Goal: Task Accomplishment & Management: Use online tool/utility

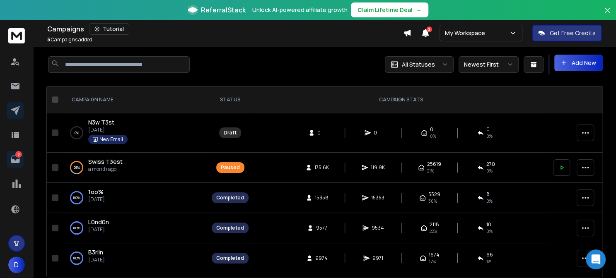
click at [14, 159] on icon at bounding box center [15, 160] width 10 height 10
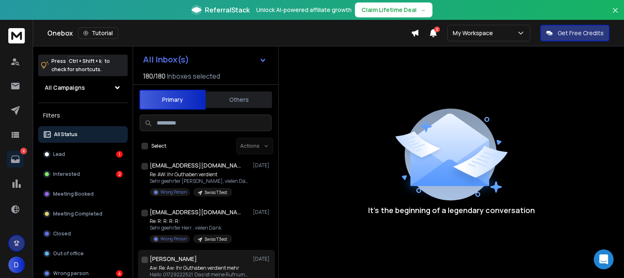
scroll to position [776, 0]
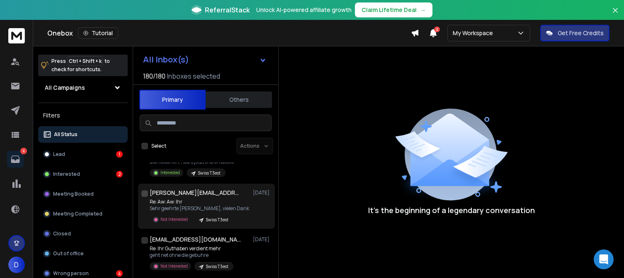
click at [199, 208] on p "Sehr geehrte [PERSON_NAME], vielen Dank" at bounding box center [199, 208] width 99 height 7
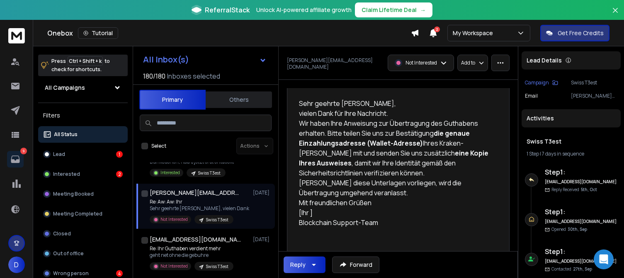
scroll to position [155, 0]
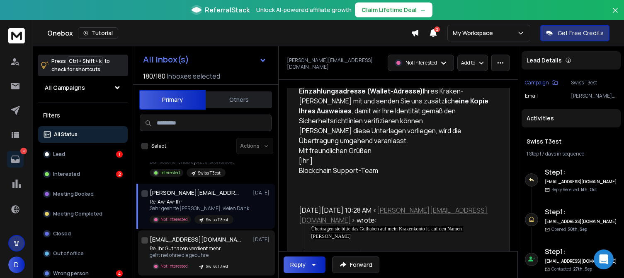
click at [198, 239] on div "[EMAIL_ADDRESS][DOMAIN_NAME] [DATE]" at bounding box center [211, 240] width 122 height 8
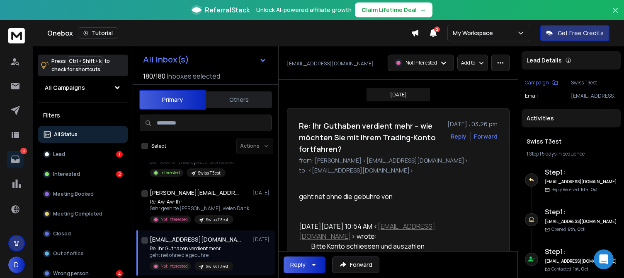
scroll to position [828, 0]
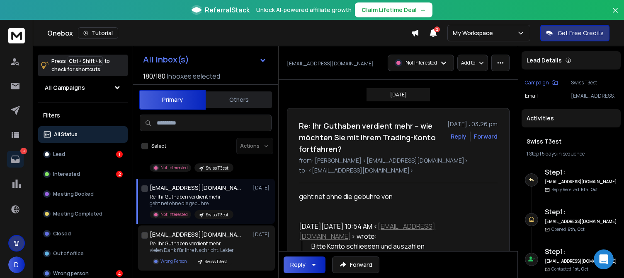
click at [202, 250] on p "vielen Dank für Ihre Nachricht. Leider" at bounding box center [192, 250] width 84 height 7
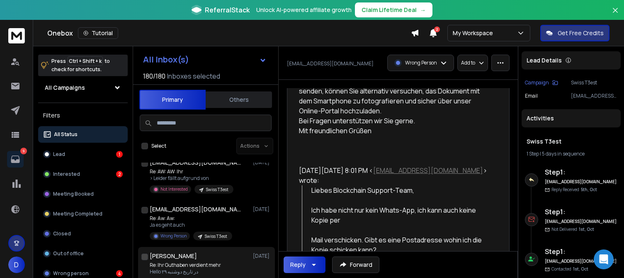
scroll to position [1191, 0]
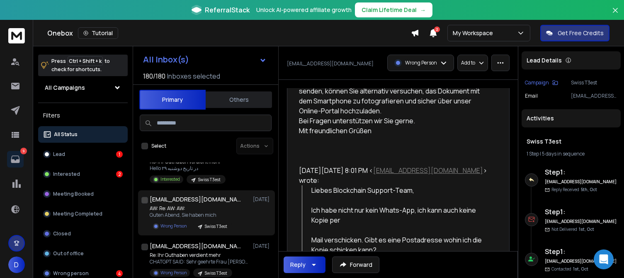
click at [182, 225] on p "Wrong Person" at bounding box center [173, 226] width 26 height 6
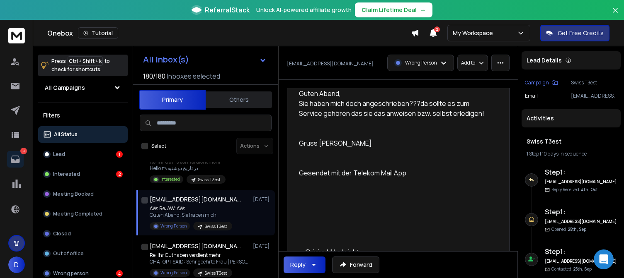
scroll to position [1243, 0]
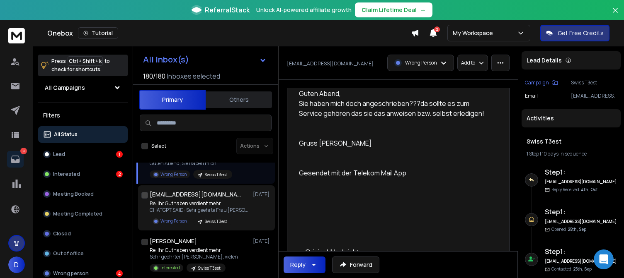
click at [187, 211] on p "CHATGPT SAID: Sehr geehrte Frau [PERSON_NAME], vielen" at bounding box center [199, 210] width 99 height 7
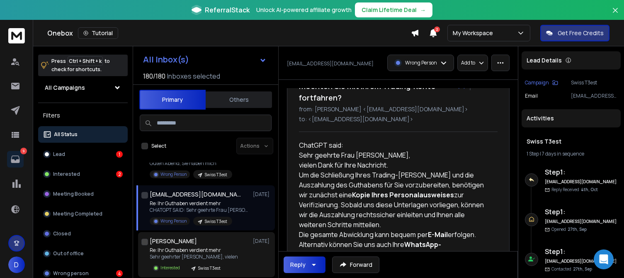
scroll to position [1294, 0]
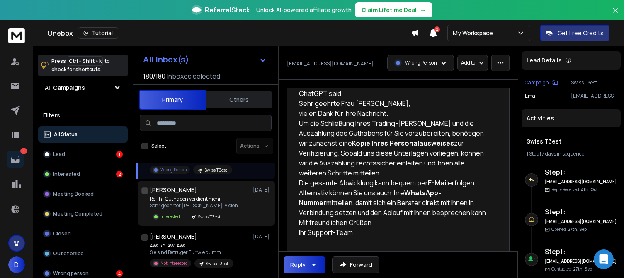
click at [182, 215] on div "Interested" at bounding box center [167, 217] width 34 height 8
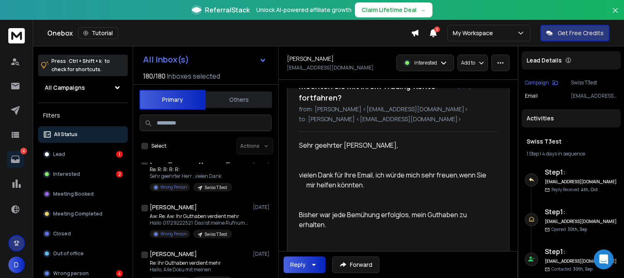
scroll to position [570, 0]
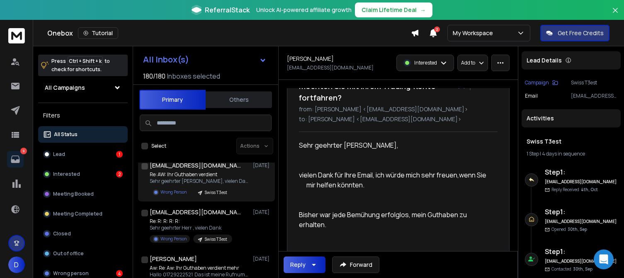
click at [212, 198] on div "[PERSON_NAME][EMAIL_ADDRESS][DOMAIN_NAME] [DATE] Re: AW: Ihr Guthaben verdient …" at bounding box center [206, 179] width 137 height 45
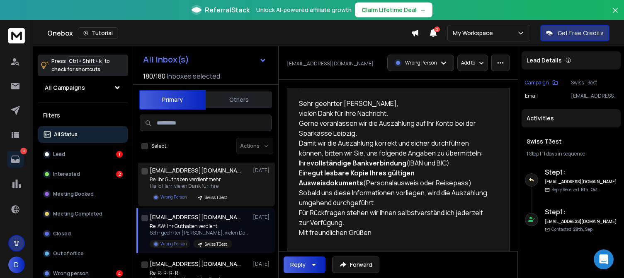
scroll to position [466, 0]
